Goal: Task Accomplishment & Management: Manage account settings

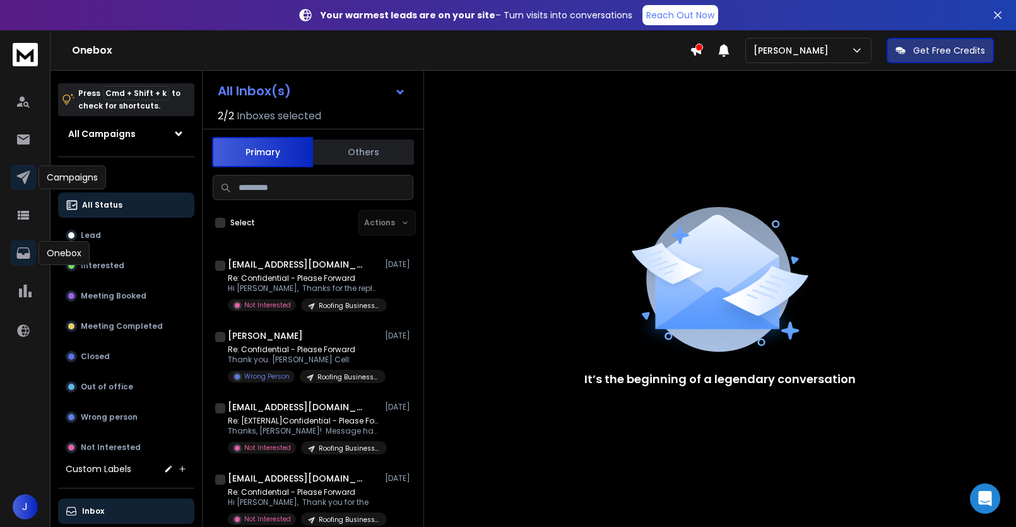
click at [23, 180] on icon at bounding box center [22, 176] width 13 height 13
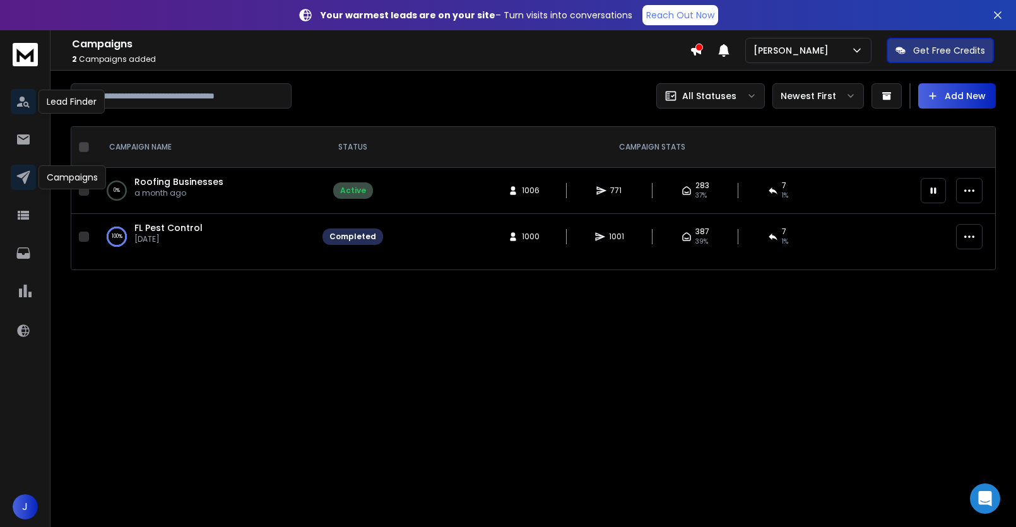
click at [25, 105] on icon at bounding box center [23, 105] width 13 height 6
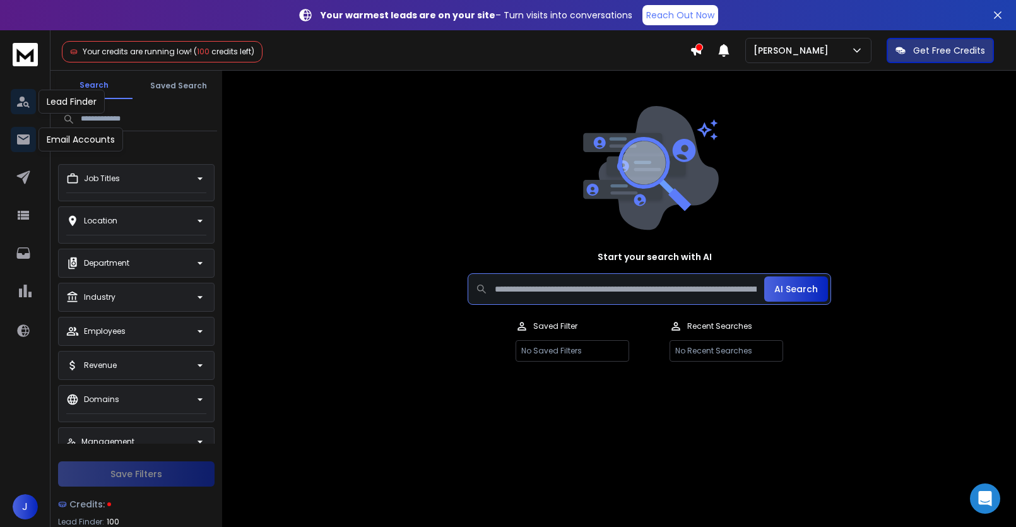
click at [19, 139] on icon at bounding box center [23, 139] width 13 height 10
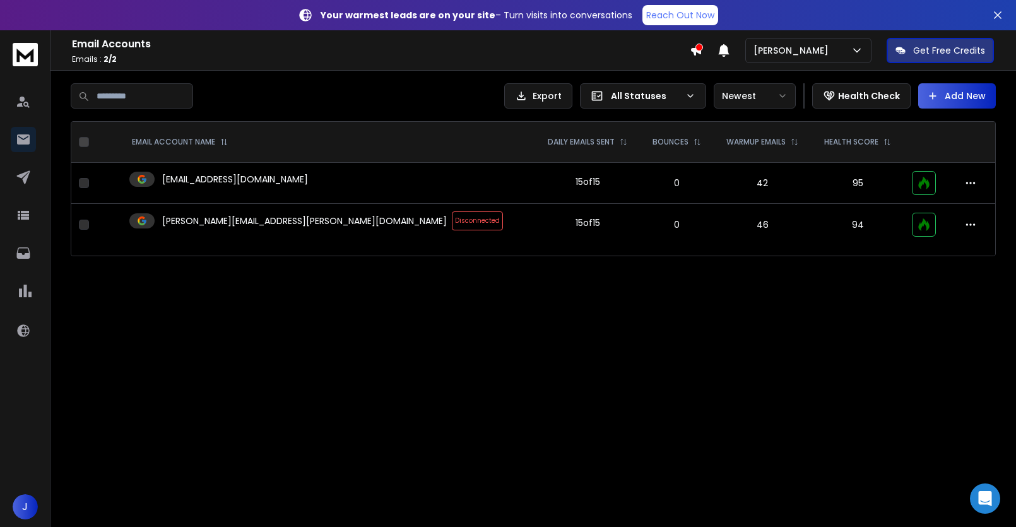
click at [452, 218] on span "Disconnected" at bounding box center [477, 220] width 51 height 19
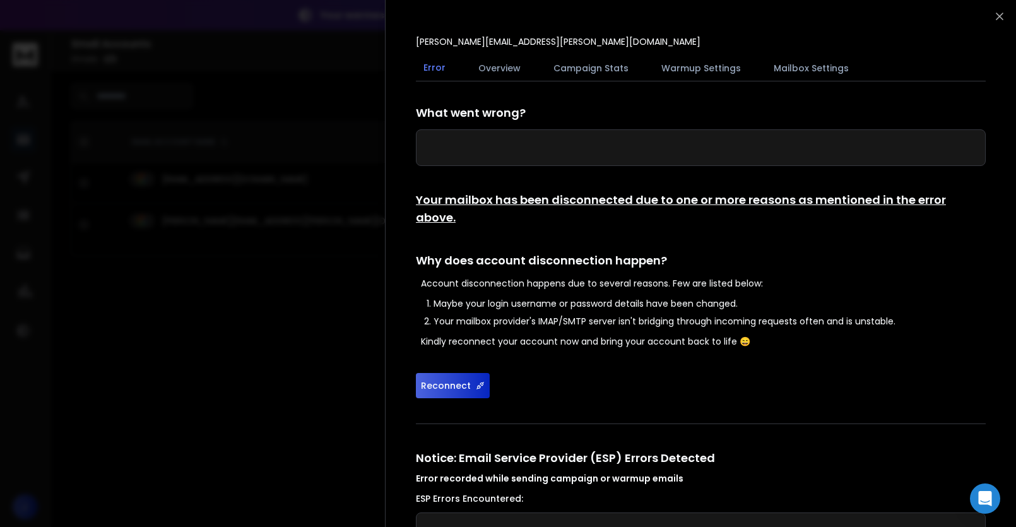
click at [449, 373] on button "Reconnect" at bounding box center [453, 385] width 74 height 25
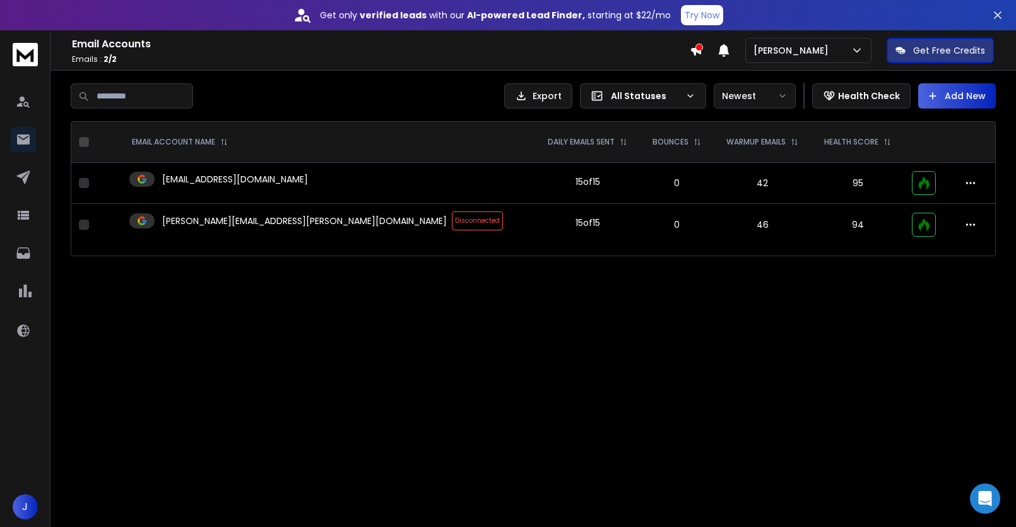
click at [452, 221] on span "Disconnected" at bounding box center [477, 220] width 51 height 19
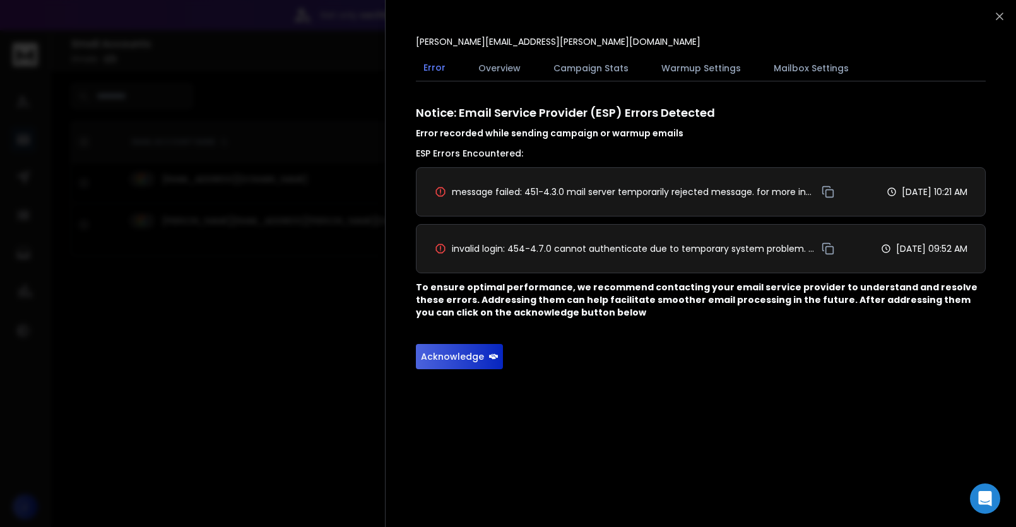
click at [468, 357] on button "Acknowledge" at bounding box center [459, 356] width 87 height 25
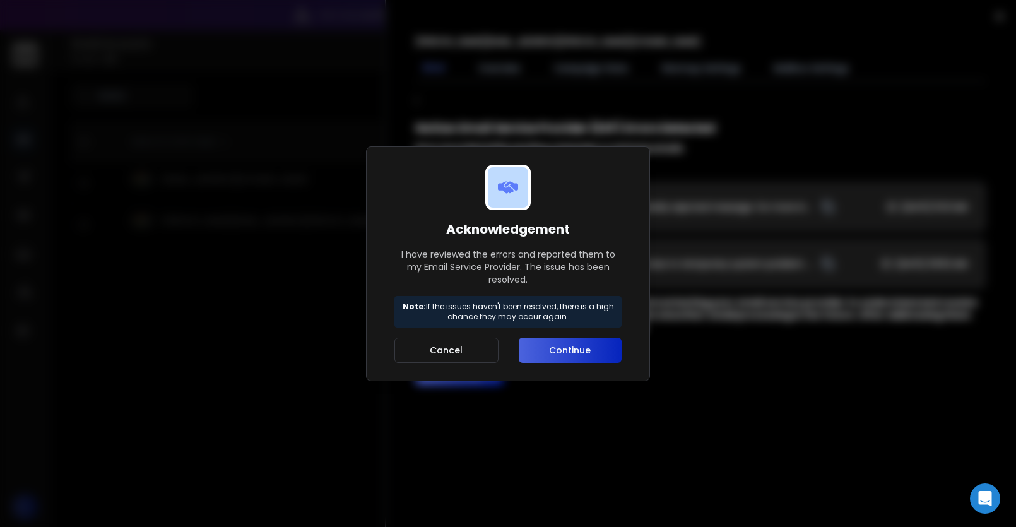
click at [574, 350] on button "Continue" at bounding box center [570, 350] width 103 height 25
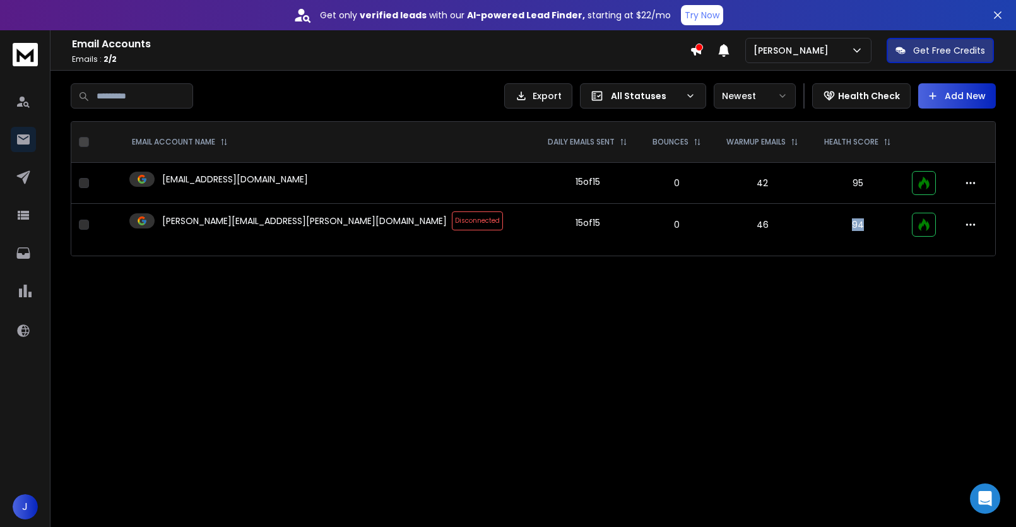
drag, startPoint x: 846, startPoint y: 227, endPoint x: 830, endPoint y: 228, distance: 15.8
click at [830, 228] on td "94" at bounding box center [858, 225] width 93 height 42
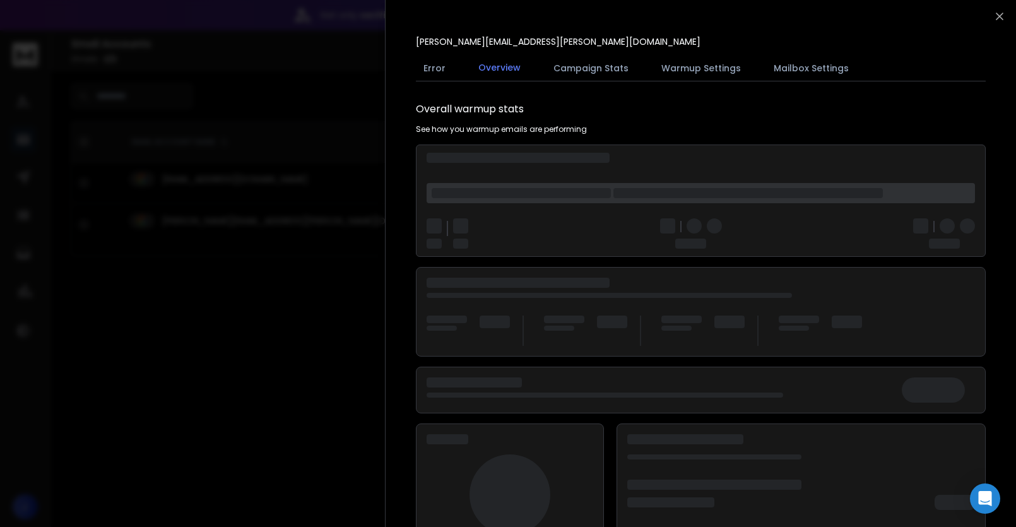
click at [331, 55] on div at bounding box center [508, 263] width 1016 height 527
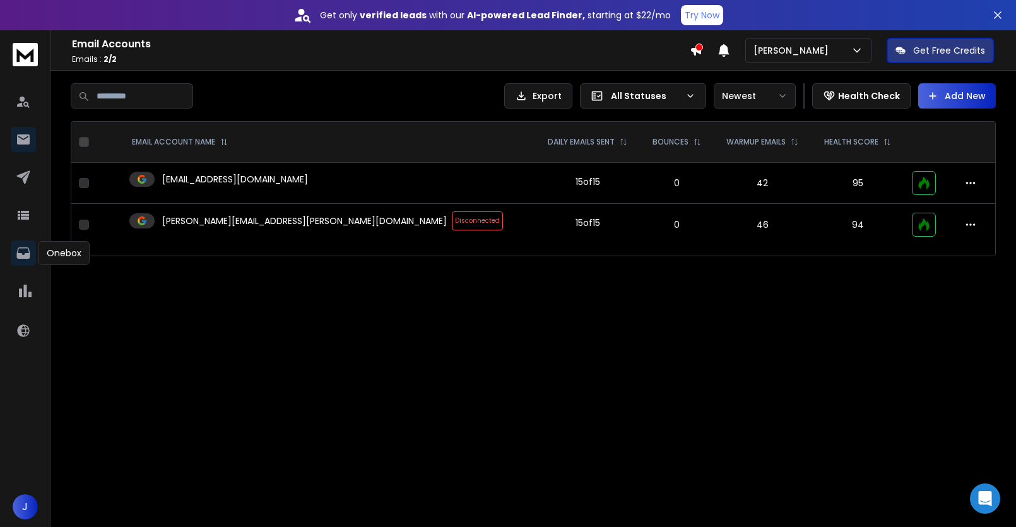
click at [16, 251] on icon at bounding box center [23, 252] width 15 height 15
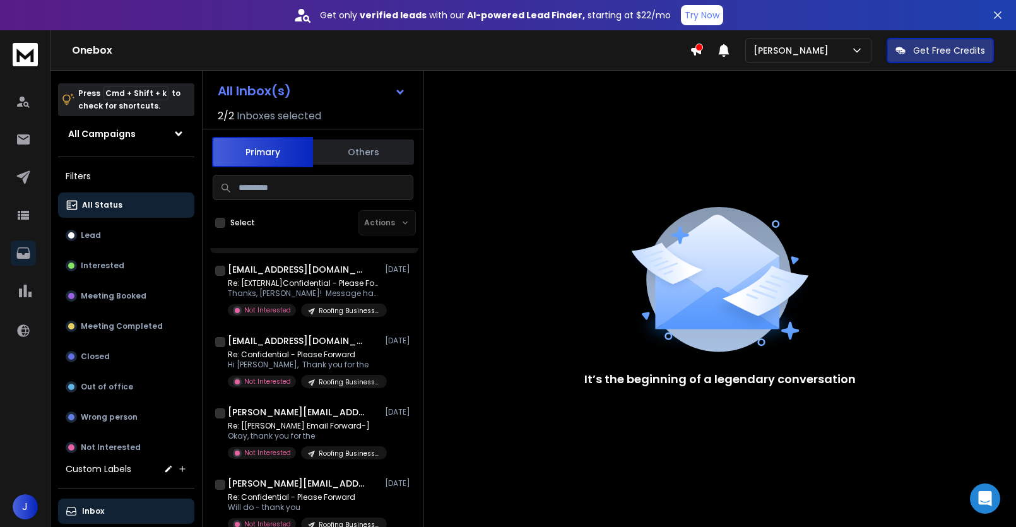
scroll to position [174, 0]
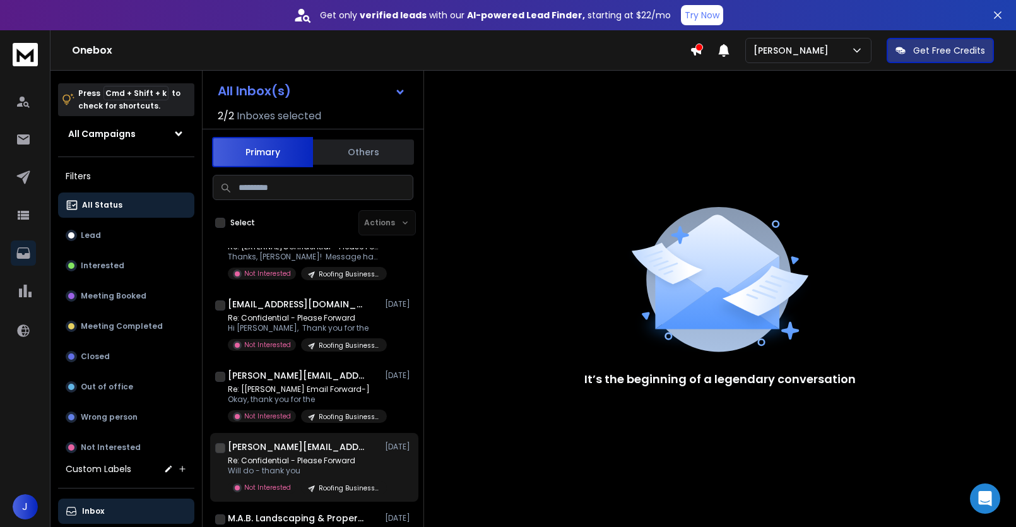
click at [306, 460] on p "Re: Confidential - Please Forward" at bounding box center [303, 461] width 151 height 10
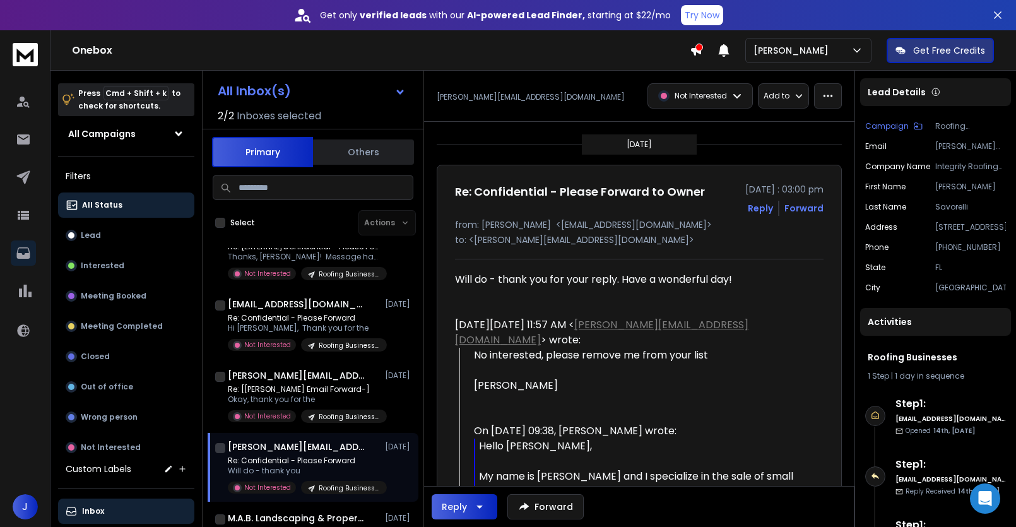
scroll to position [1, 0]
click at [17, 134] on icon at bounding box center [23, 139] width 15 height 15
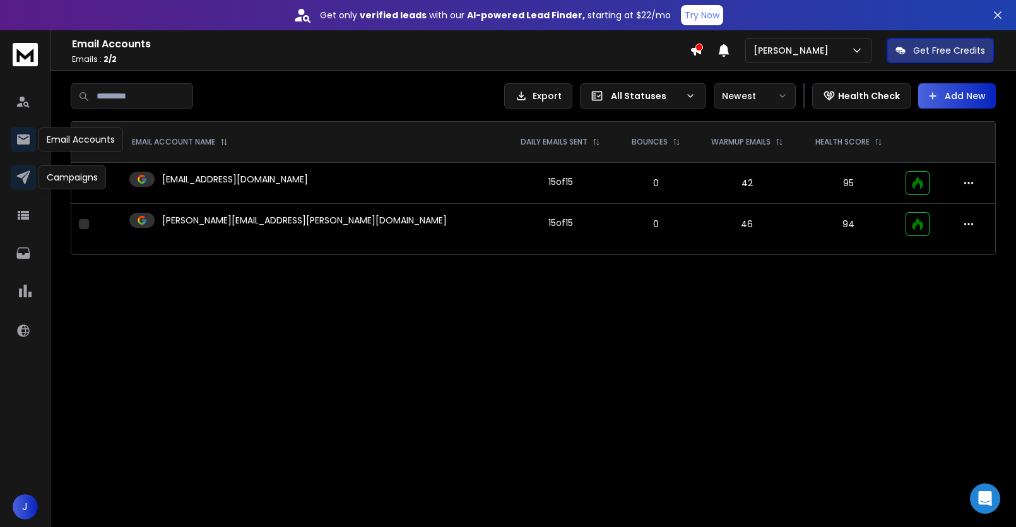
click at [26, 180] on icon at bounding box center [23, 177] width 15 height 15
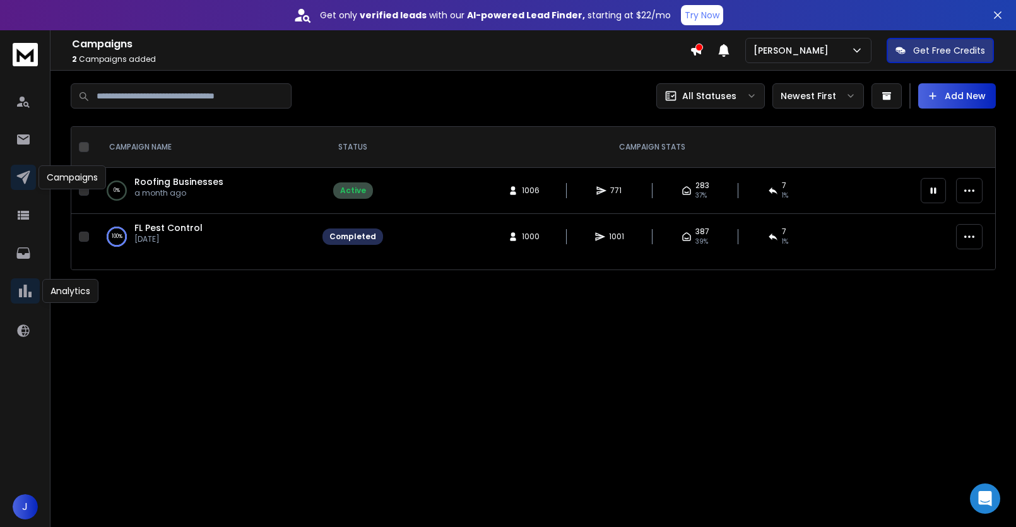
click at [24, 285] on icon at bounding box center [25, 291] width 13 height 13
